Goal: Task Accomplishment & Management: Use online tool/utility

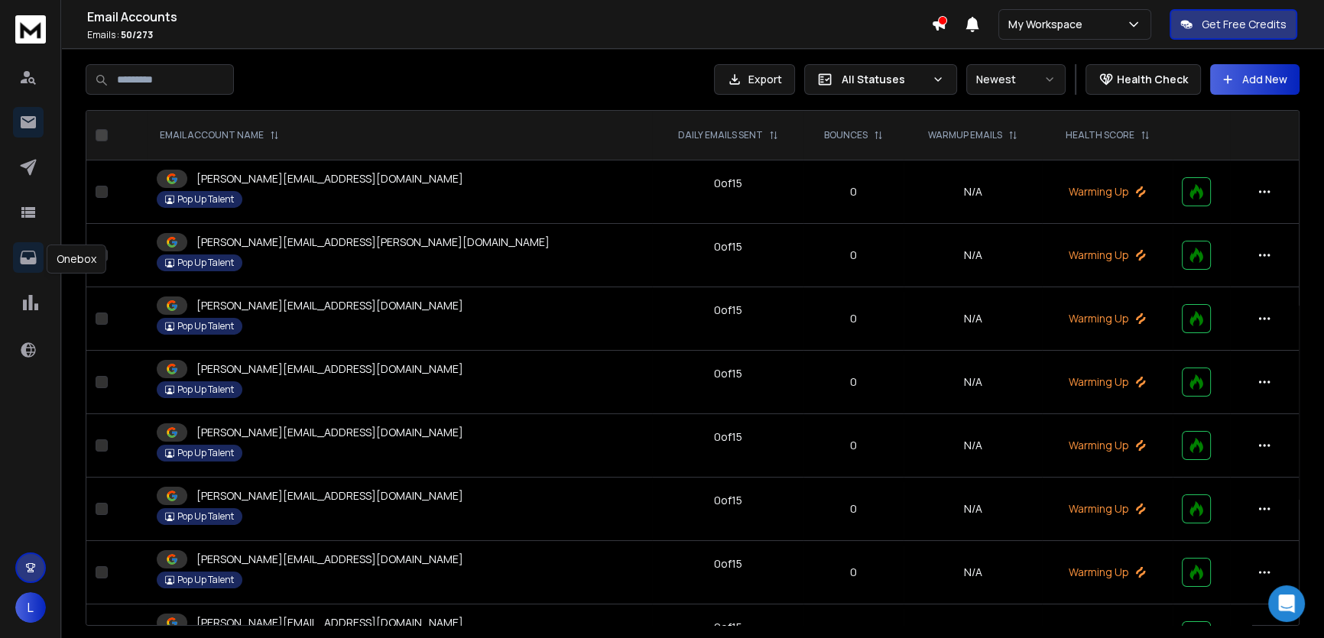
click at [24, 256] on icon at bounding box center [28, 257] width 18 height 18
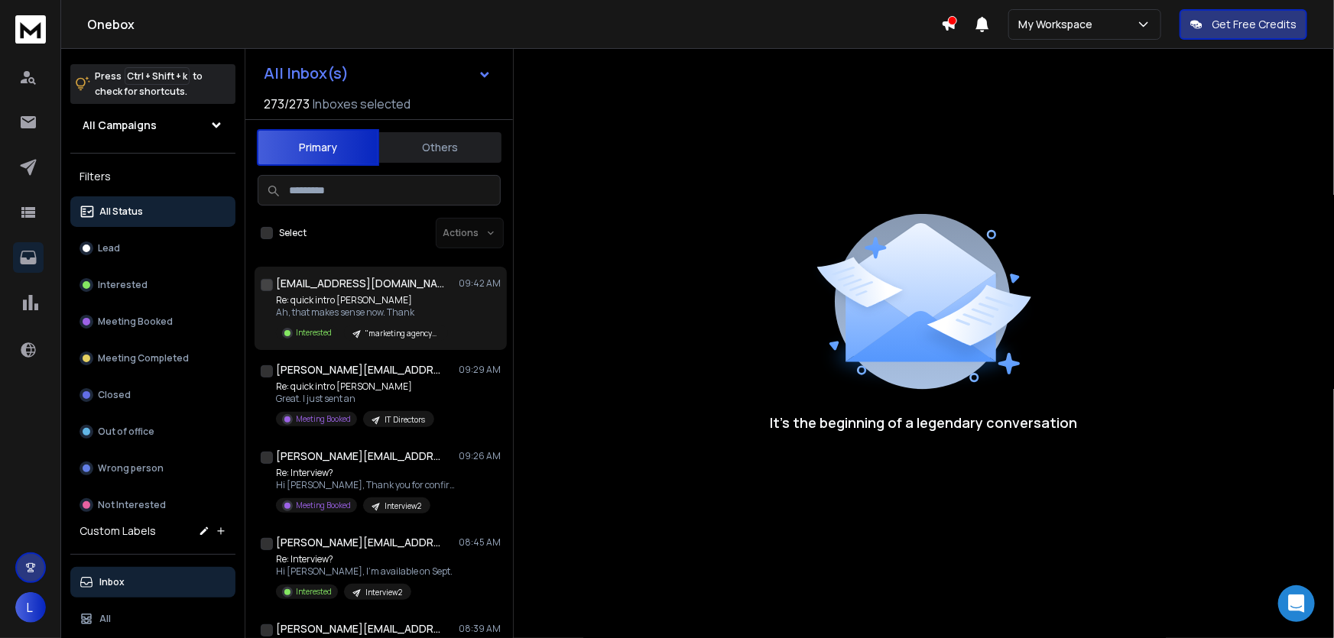
click at [370, 296] on p "Re: quick intro [PERSON_NAME]" at bounding box center [362, 300] width 172 height 12
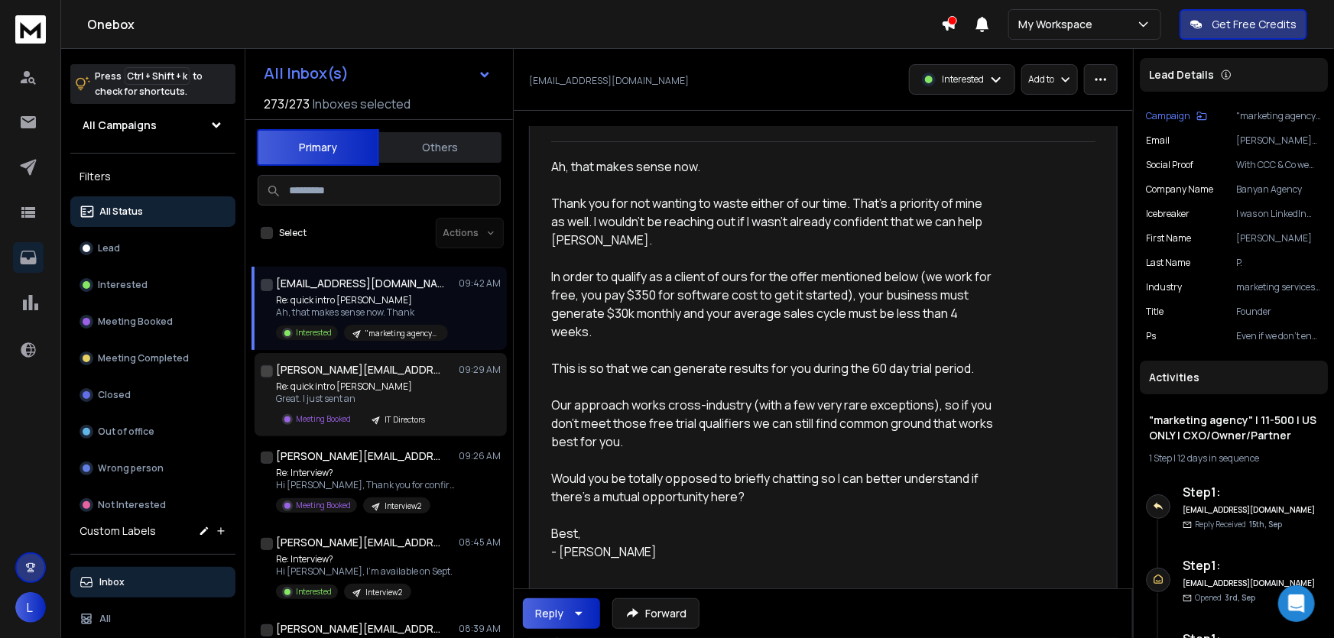
scroll to position [138, 0]
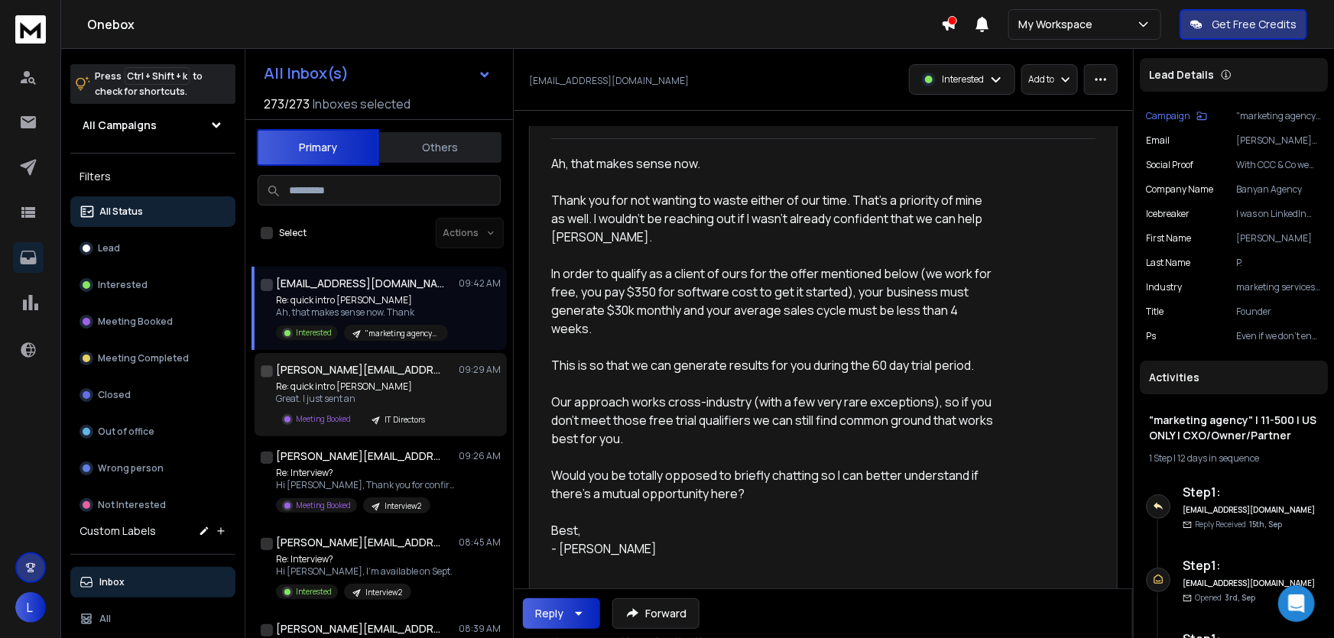
click at [448, 378] on div "[PERSON_NAME][EMAIL_ADDRESS][DOMAIN_NAME] 09:29 AM Re: quick intro [PERSON_NAME…" at bounding box center [388, 394] width 225 height 65
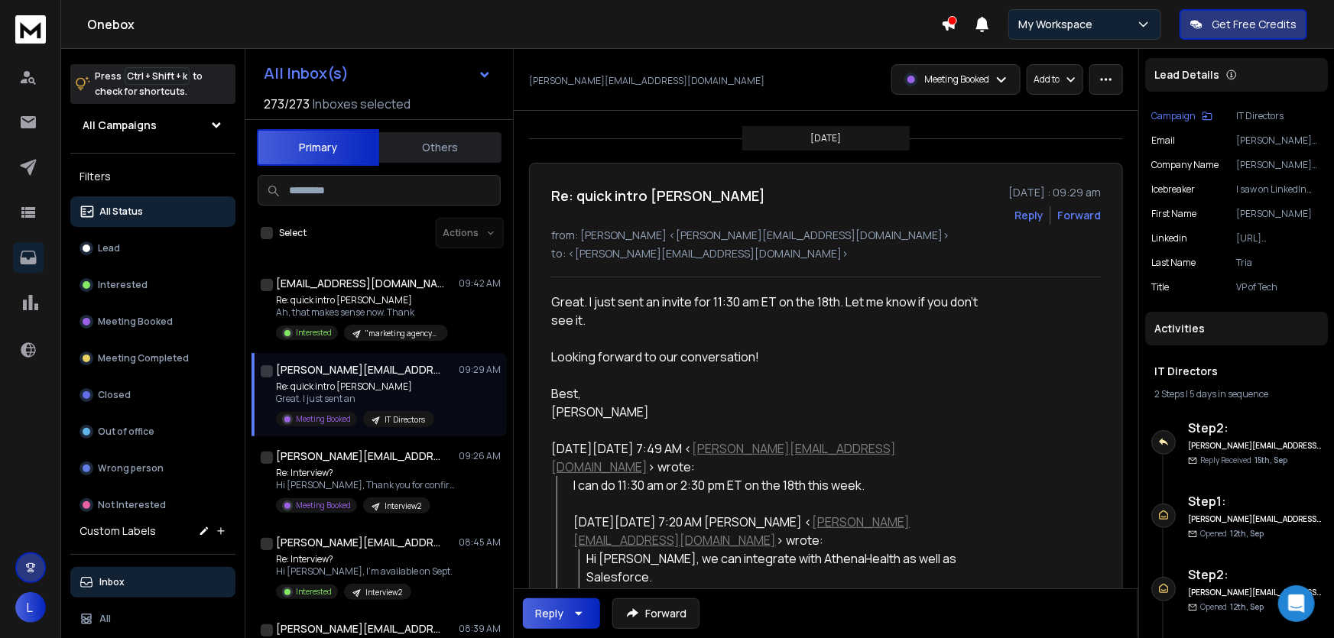
click at [1076, 28] on p "My Workspace" at bounding box center [1058, 24] width 80 height 15
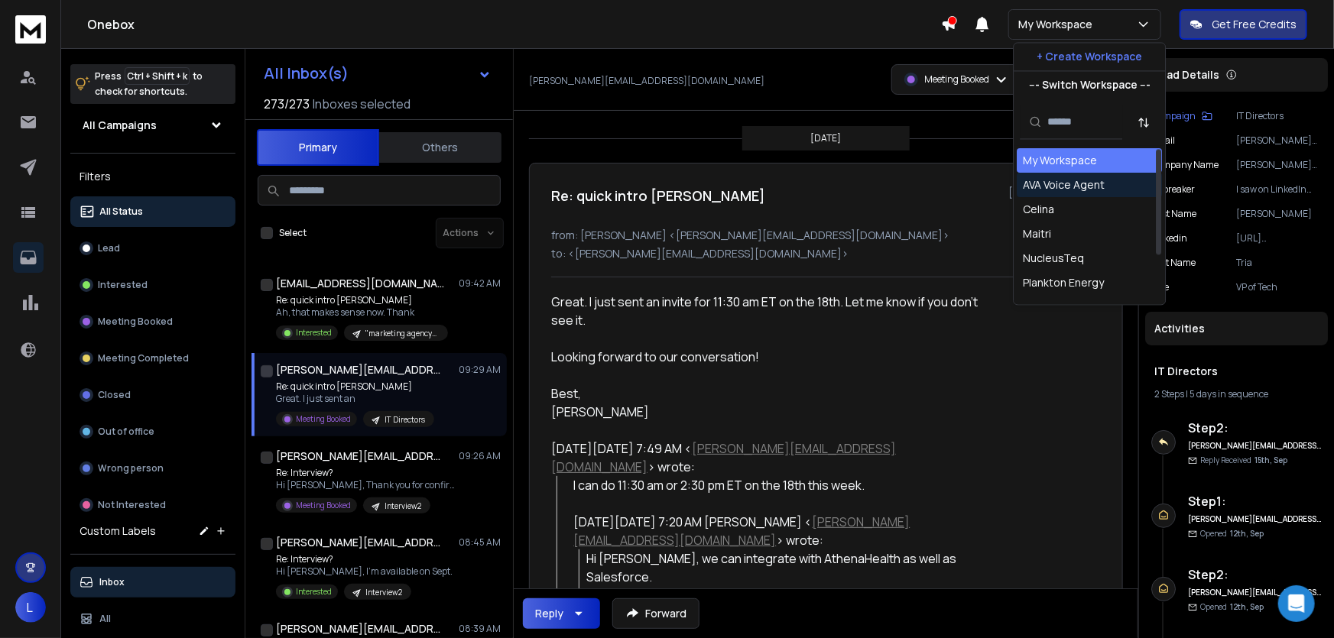
click at [789, 341] on div "Great. I just sent an invite for 11:30 am ET on the 18th. Let me know if you do…" at bounding box center [774, 357] width 447 height 128
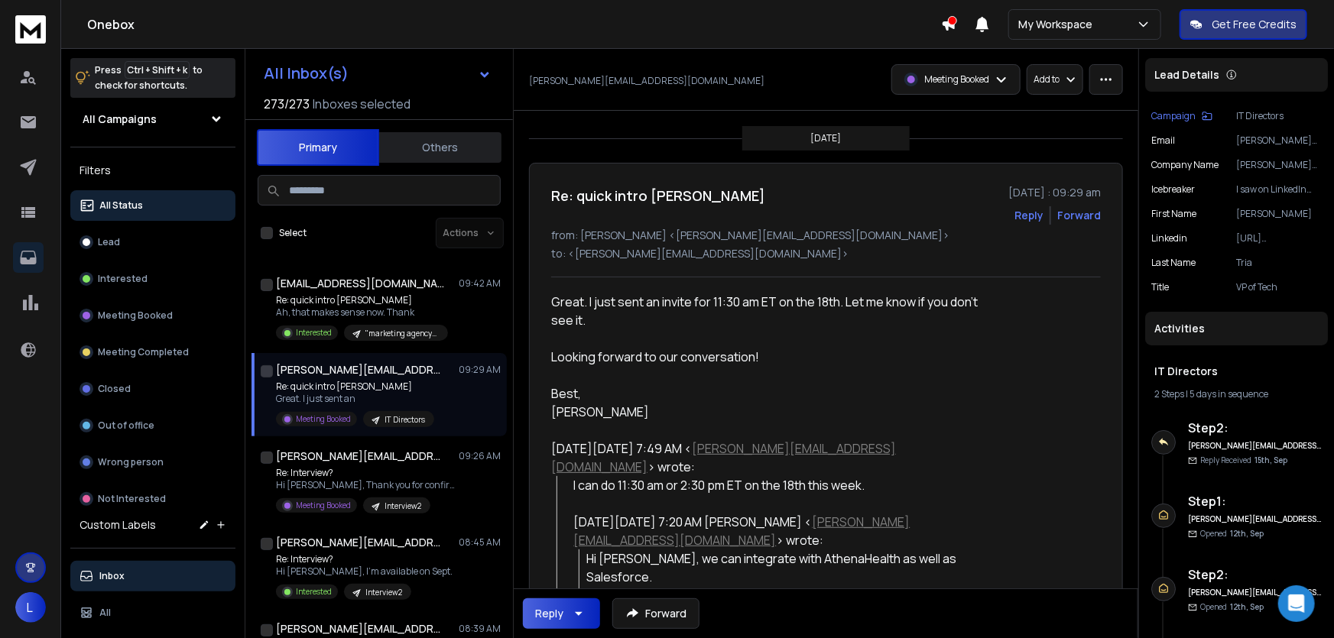
scroll to position [0, 0]
